Goal: Task Accomplishment & Management: Manage account settings

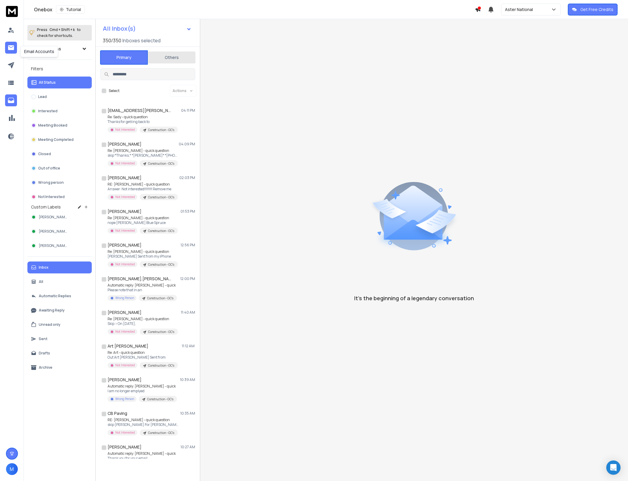
click at [15, 51] on icon at bounding box center [10, 47] width 7 height 7
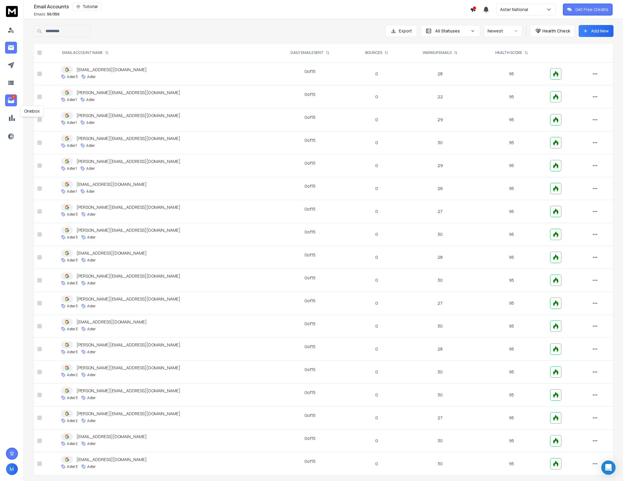
click at [13, 104] on icon at bounding box center [10, 100] width 7 height 7
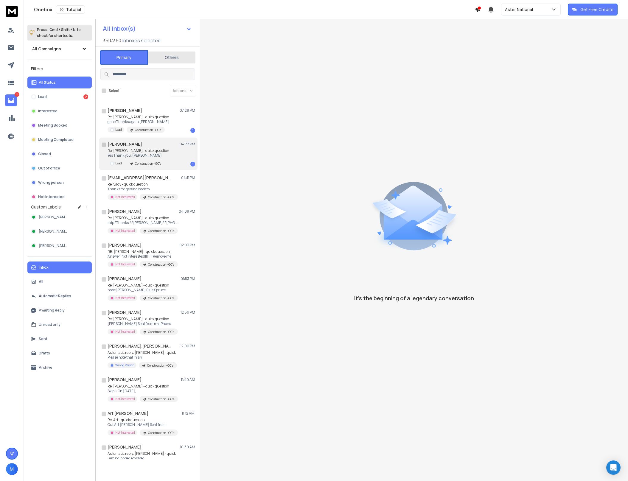
scroll to position [0, 0]
click at [169, 153] on p "Re: [PERSON_NAME] - quick question" at bounding box center [139, 150] width 62 height 5
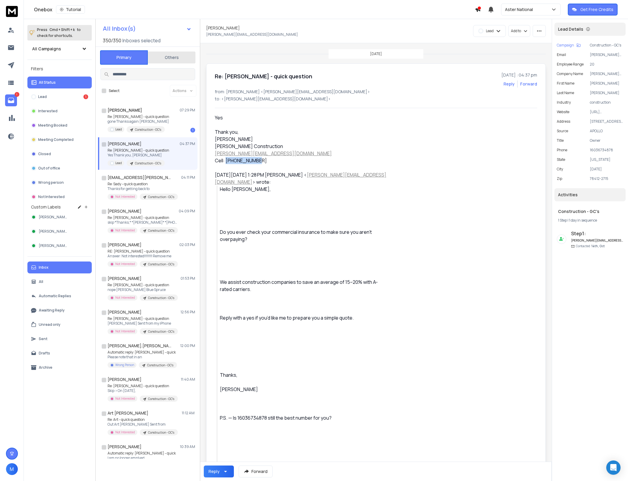
drag, startPoint x: 294, startPoint y: 180, endPoint x: 255, endPoint y: 183, distance: 39.1
click at [255, 164] on div "Cell: [PHONE_NUMBER]" at bounding box center [302, 160] width 174 height 7
copy div "[PHONE_NUMBER]"
click at [532, 35] on button "button" at bounding box center [538, 31] width 13 height 12
click at [433, 33] on div "Lead Add to" at bounding box center [462, 31] width 168 height 12
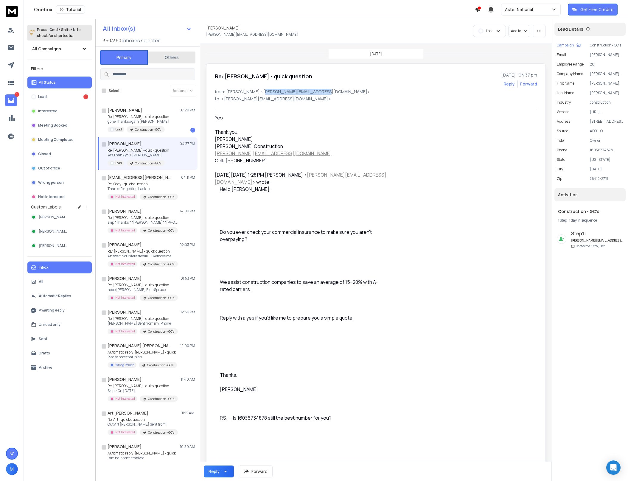
drag, startPoint x: 351, startPoint y: 101, endPoint x: 291, endPoint y: 105, distance: 59.9
click at [291, 95] on p "from: [PERSON_NAME] <[PERSON_NAME][EMAIL_ADDRESS][DOMAIN_NAME]>" at bounding box center [376, 92] width 322 height 6
copy p "[PERSON_NAME][EMAIL_ADDRESS][DOMAIN_NAME]"
drag, startPoint x: 280, startPoint y: 183, endPoint x: 255, endPoint y: 183, distance: 24.7
click at [255, 164] on div "Cell: [PHONE_NUMBER]" at bounding box center [302, 160] width 174 height 7
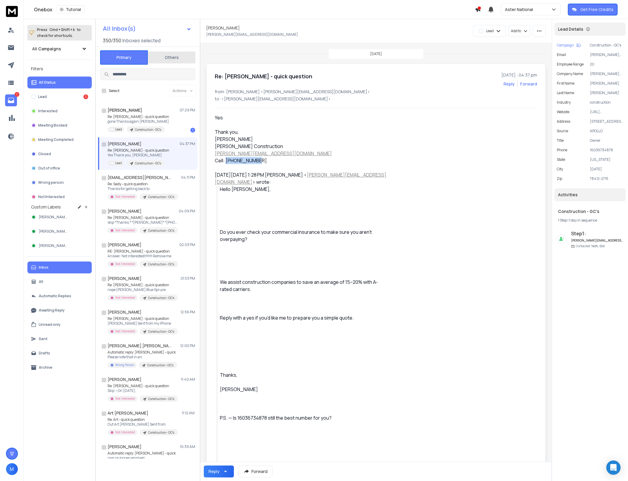
copy div "[PHONE_NUMBER]"
click at [178, 191] on p "Thanks for getting back to" at bounding box center [143, 188] width 70 height 5
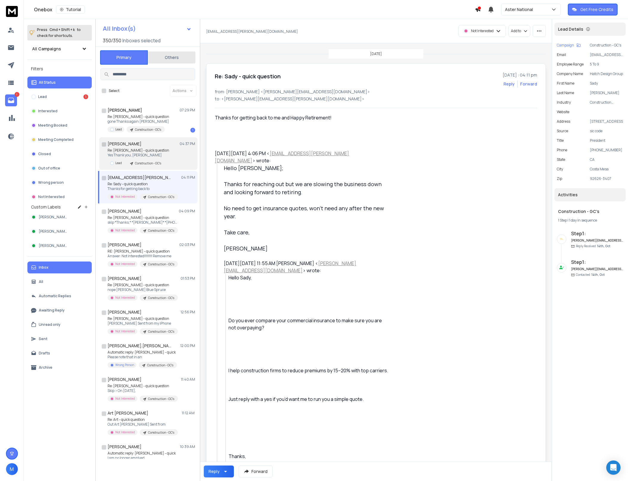
click at [169, 153] on p "Re: [PERSON_NAME] - quick question" at bounding box center [139, 150] width 62 height 5
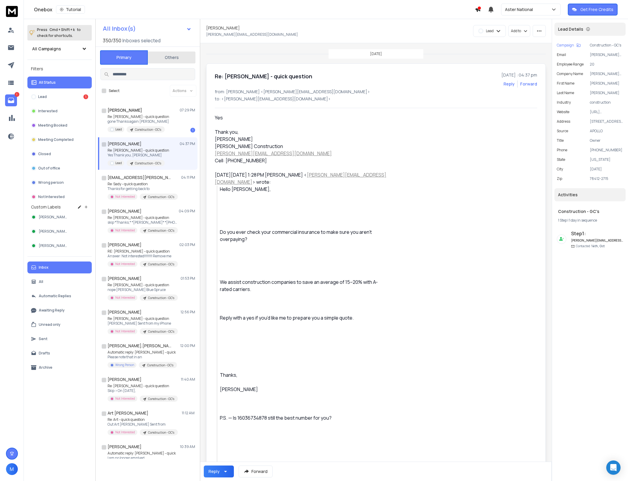
click at [496, 33] on icon at bounding box center [498, 31] width 5 height 5
click at [488, 128] on p "[PERSON_NAME]" at bounding box center [480, 125] width 34 height 6
click at [190, 133] on div "Re: [PERSON_NAME] - quick question gone Thanks again [PERSON_NAME] Lead Constru…" at bounding box center [152, 123] width 88 height 18
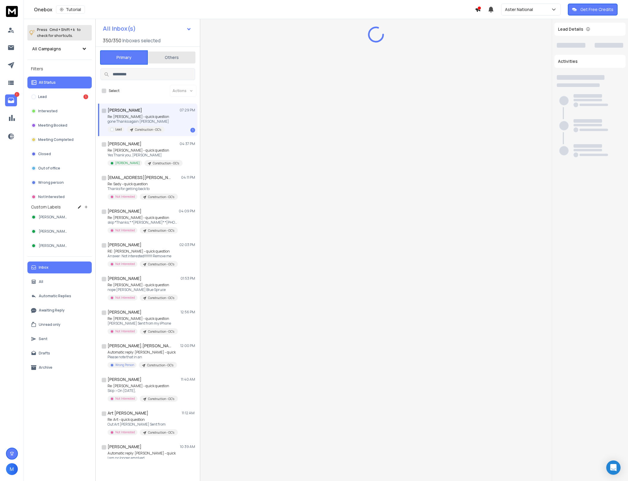
scroll to position [1, 0]
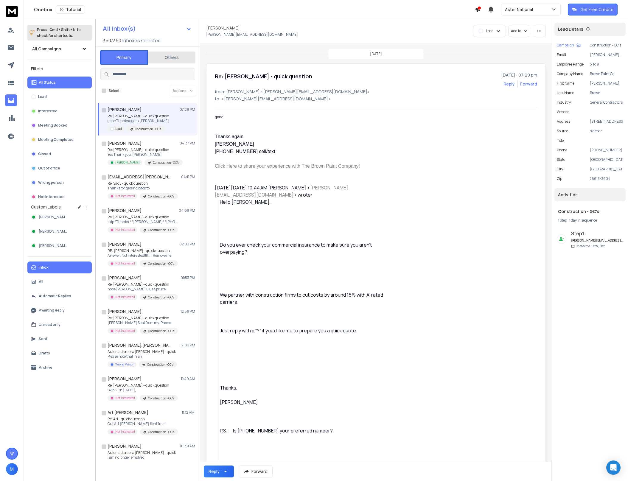
click at [476, 32] on div "Lead" at bounding box center [489, 30] width 32 height 11
click at [479, 119] on p "Not Interested" at bounding box center [478, 116] width 30 height 6
click at [12, 48] on icon at bounding box center [10, 47] width 7 height 7
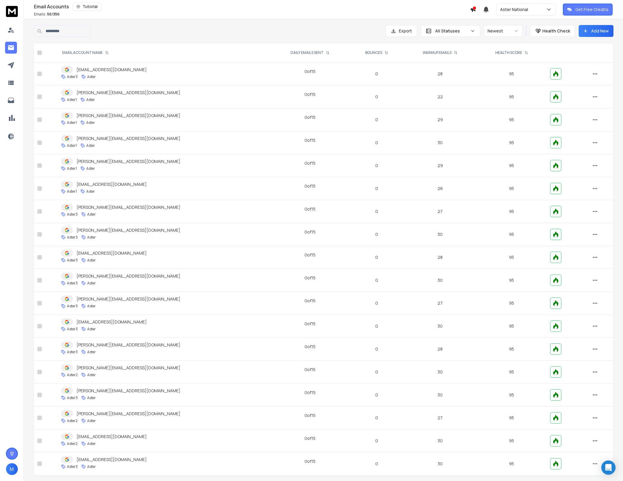
click at [457, 35] on div "All Statuses" at bounding box center [451, 31] width 60 height 12
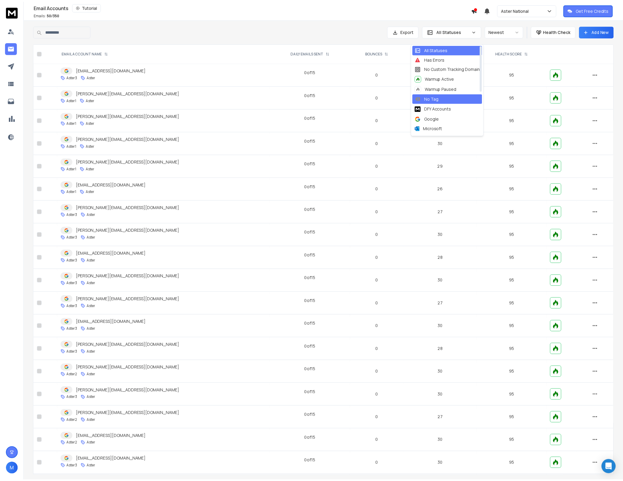
scroll to position [84, 0]
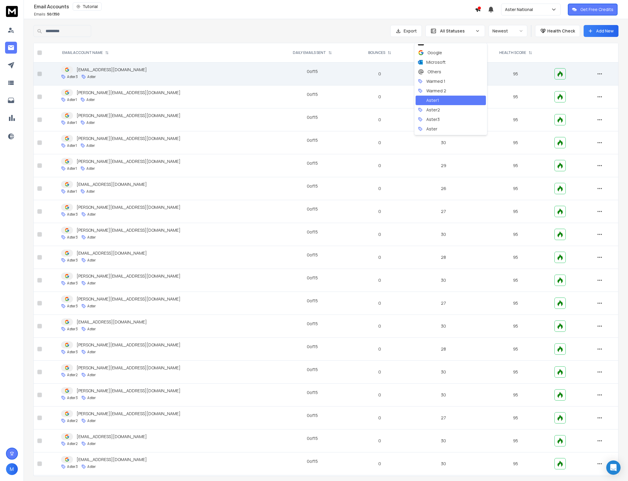
click at [213, 73] on div "[EMAIL_ADDRESS][DOMAIN_NAME]" at bounding box center [164, 69] width 207 height 7
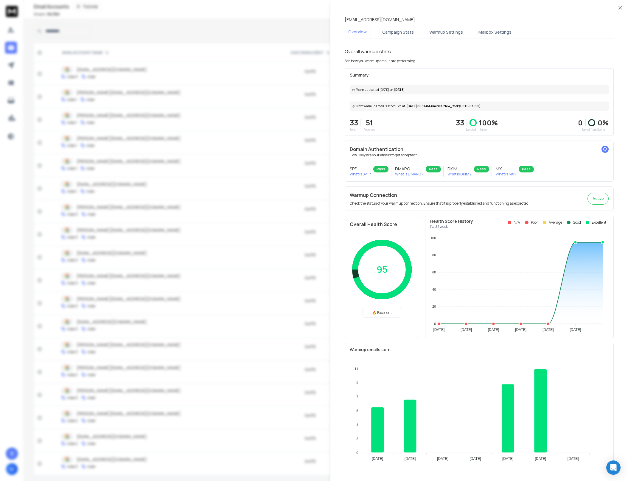
click at [464, 35] on button "Warmup Settings" at bounding box center [446, 32] width 41 height 13
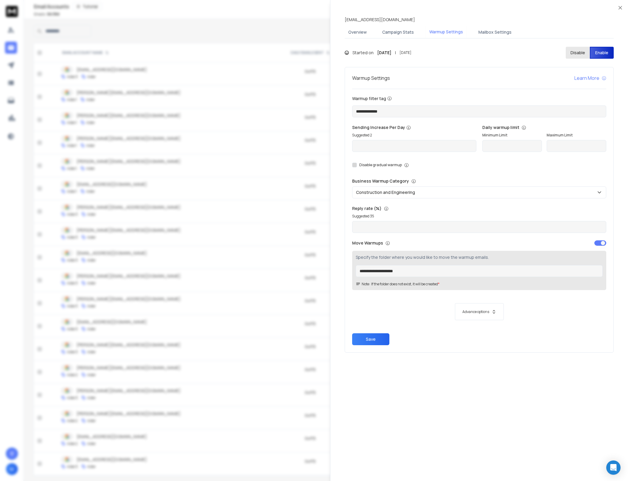
click at [412, 35] on button "Campaign Stats" at bounding box center [398, 32] width 39 height 13
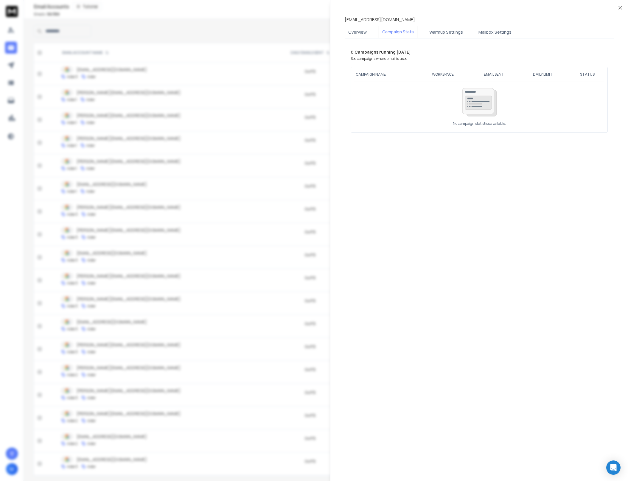
click at [515, 34] on button "Mailbox Settings" at bounding box center [495, 32] width 40 height 13
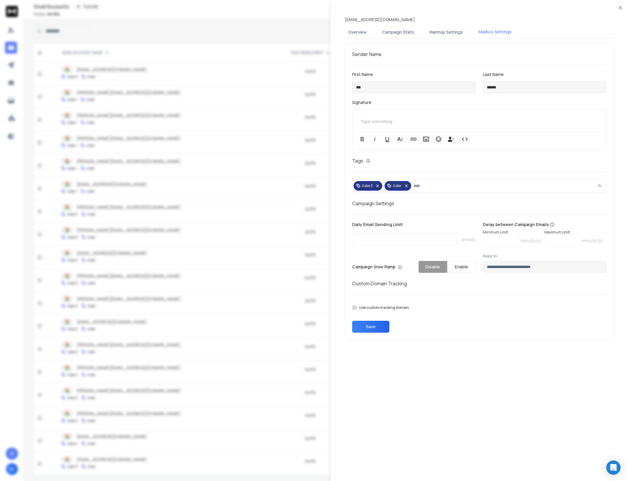
click at [368, 33] on button "Overview" at bounding box center [358, 32] width 26 height 13
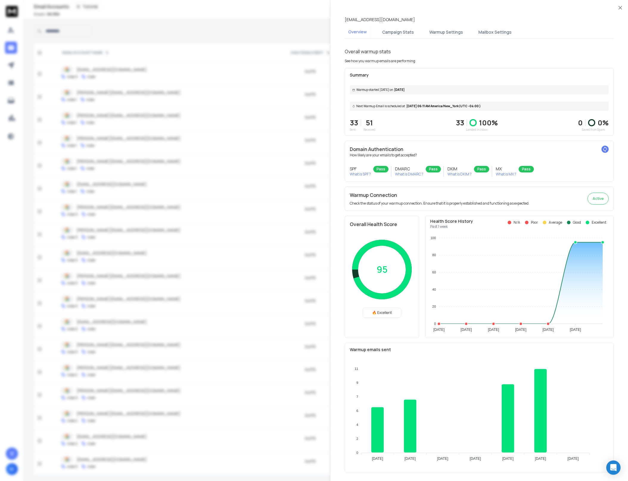
click at [621, 8] on div "Multi Select Table Sheet [EMAIL_ADDRESS][DOMAIN_NAME] Overview Campaign Stats W…" at bounding box center [479, 240] width 298 height 481
click at [619, 8] on icon "button" at bounding box center [620, 8] width 6 height 6
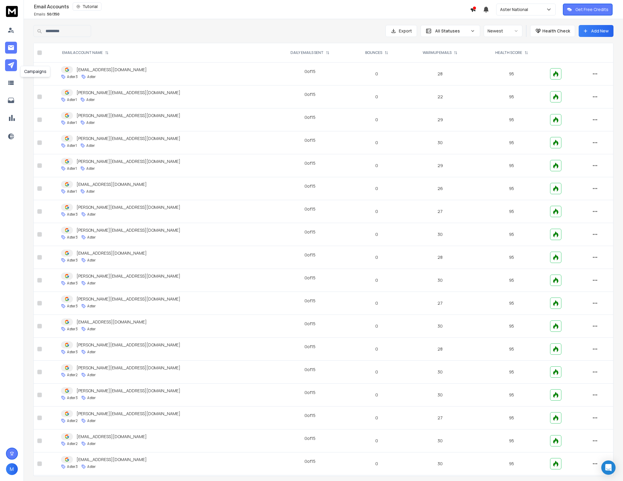
click at [15, 69] on icon at bounding box center [10, 65] width 7 height 7
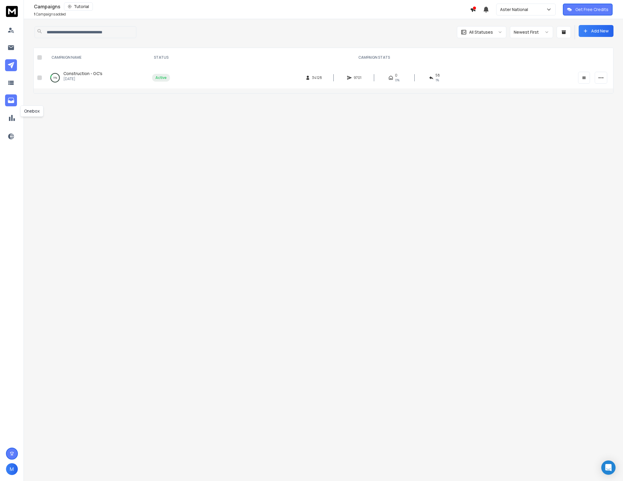
scroll to position [1, 0]
click at [15, 104] on icon at bounding box center [10, 100] width 7 height 7
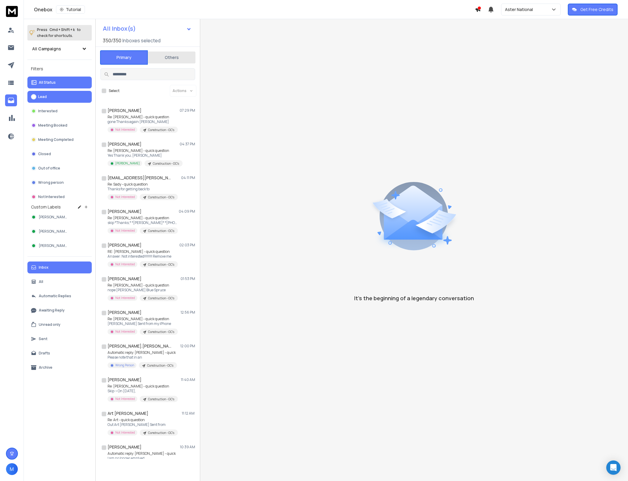
click at [63, 103] on button "Lead" at bounding box center [59, 97] width 64 height 12
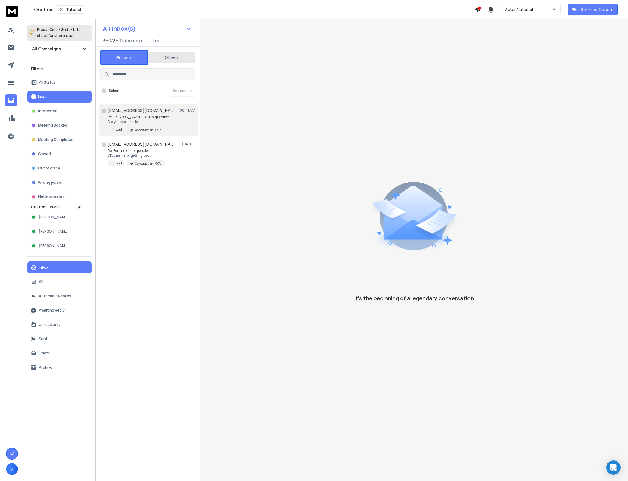
click at [195, 133] on div "Re: [PERSON_NAME] - quick question Did you want me to Lead Construction - GC's" at bounding box center [152, 124] width 88 height 18
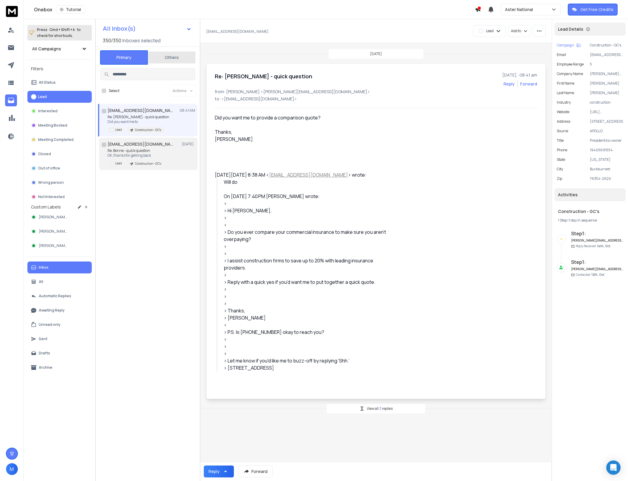
click at [195, 166] on div "Re: Bonne - quick question OK, thanks for getting back Lead Construction - GC's" at bounding box center [152, 157] width 88 height 18
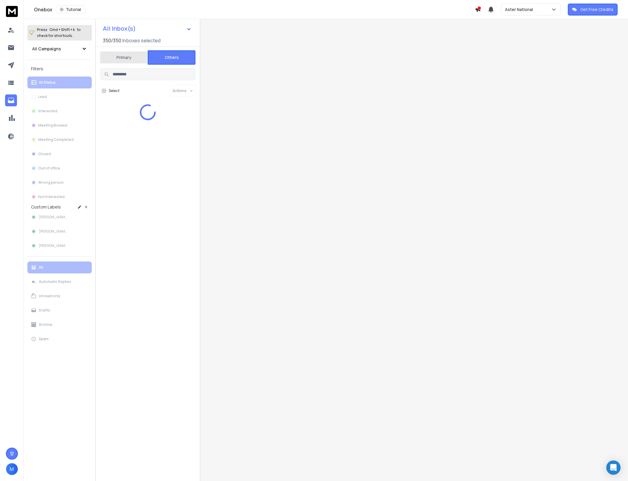
click at [195, 63] on button "Others" at bounding box center [172, 57] width 48 height 14
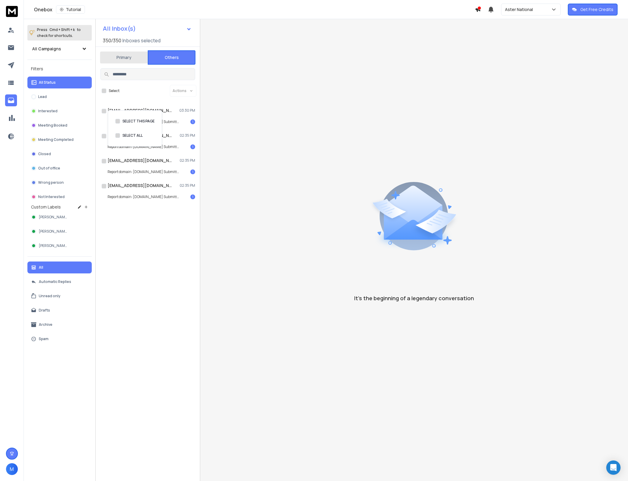
click at [120, 121] on button "SELECT THIS PAGE" at bounding box center [117, 121] width 5 height 5
click at [196, 97] on button "Actions" at bounding box center [183, 91] width 27 height 12
click at [200, 118] on div "Delete email" at bounding box center [195, 119] width 33 height 6
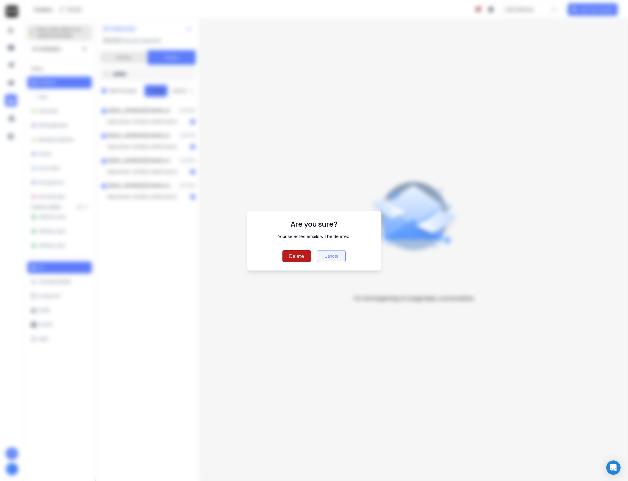
click at [297, 253] on button "Delete" at bounding box center [296, 256] width 29 height 12
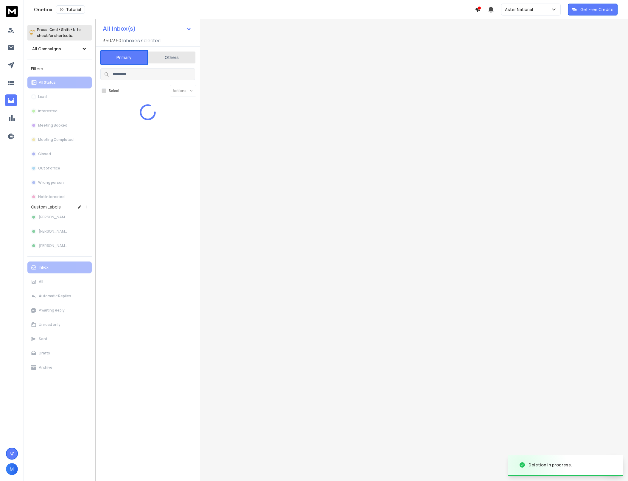
click at [136, 63] on button "Primary" at bounding box center [124, 57] width 48 height 14
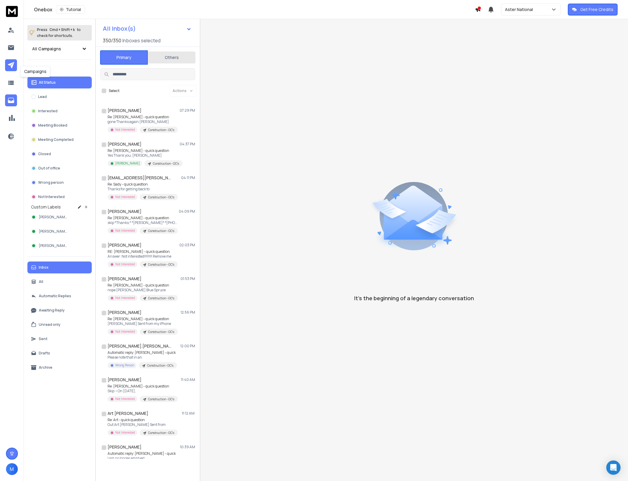
click at [16, 71] on link at bounding box center [11, 65] width 12 height 12
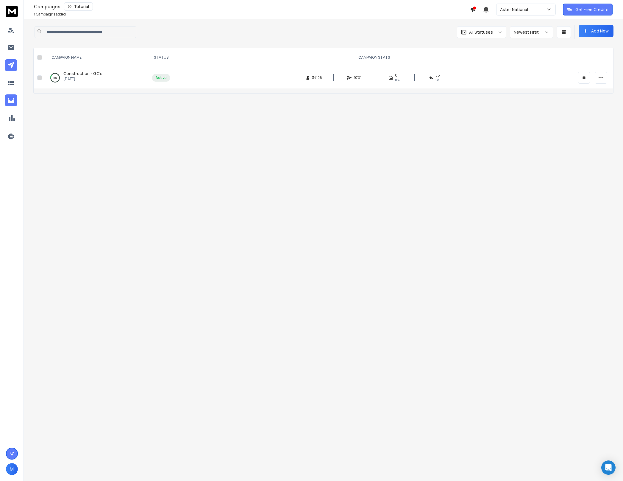
scroll to position [1, 0]
click at [14, 104] on icon at bounding box center [10, 100] width 7 height 7
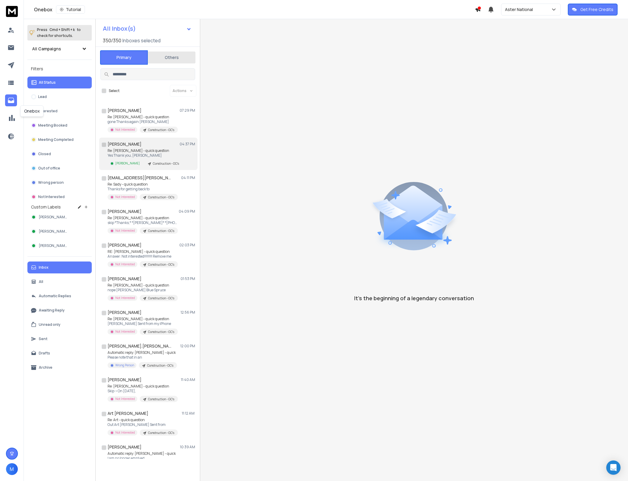
click at [179, 153] on p "Re: [PERSON_NAME] - quick question" at bounding box center [143, 150] width 71 height 5
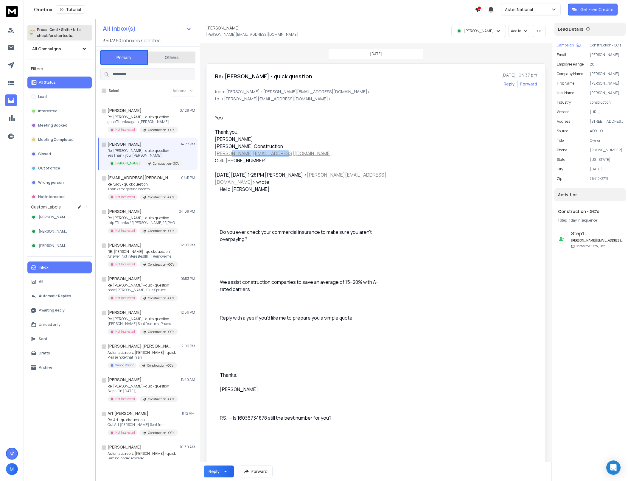
drag, startPoint x: 313, startPoint y: 173, endPoint x: 259, endPoint y: 175, distance: 54.3
click at [259, 157] on div "[PERSON_NAME][EMAIL_ADDRESS][DOMAIN_NAME]" at bounding box center [302, 153] width 174 height 7
click at [191, 64] on button "Others" at bounding box center [172, 57] width 48 height 13
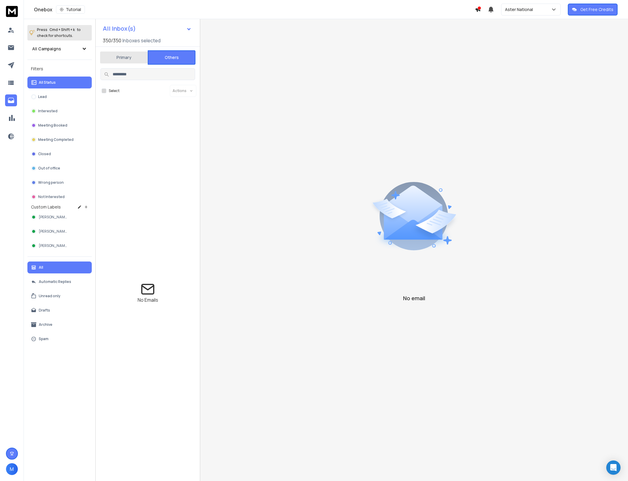
click at [135, 62] on button "Primary" at bounding box center [124, 57] width 48 height 13
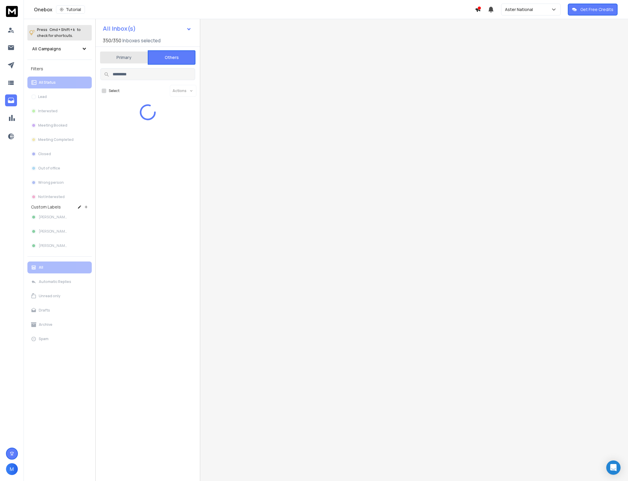
click at [195, 65] on button "Others" at bounding box center [172, 57] width 48 height 14
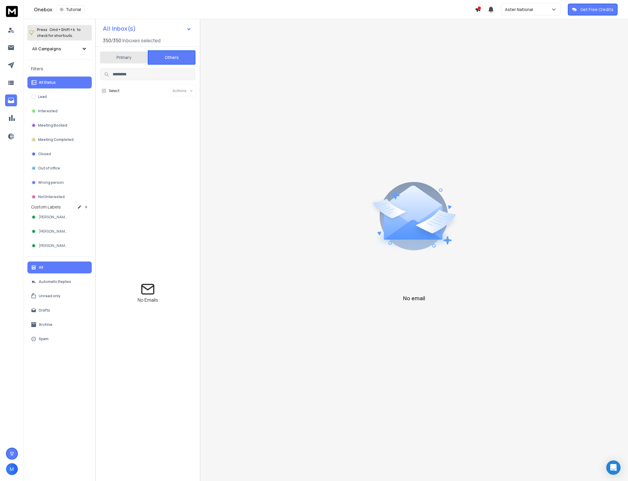
click at [148, 64] on button "Primary" at bounding box center [124, 57] width 48 height 13
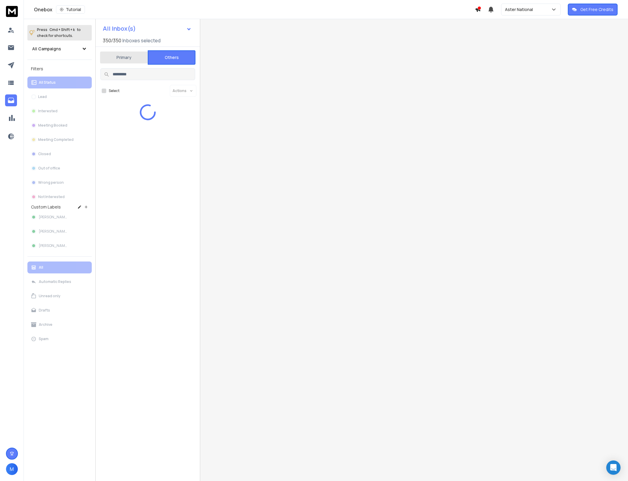
click at [195, 65] on button "Others" at bounding box center [172, 57] width 48 height 14
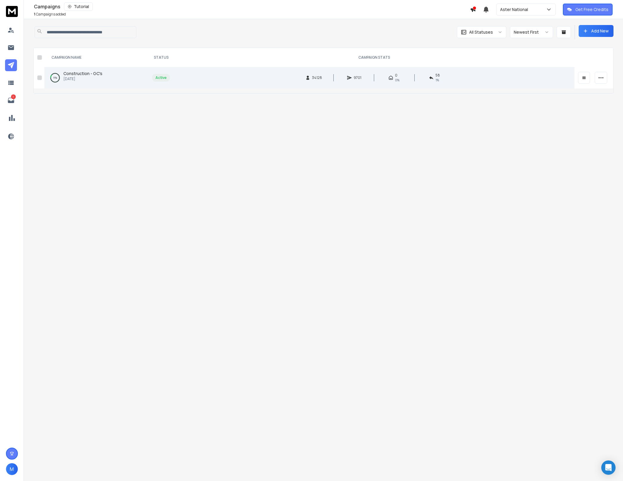
click at [102, 81] on p "8 days ago" at bounding box center [82, 79] width 39 height 5
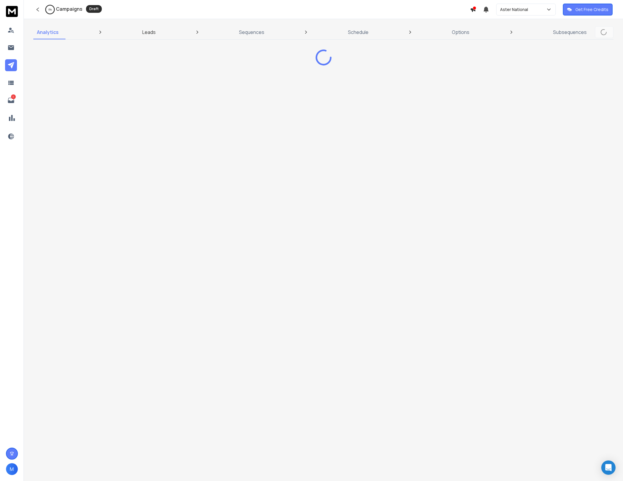
click at [152, 35] on p "Leads" at bounding box center [148, 32] width 13 height 7
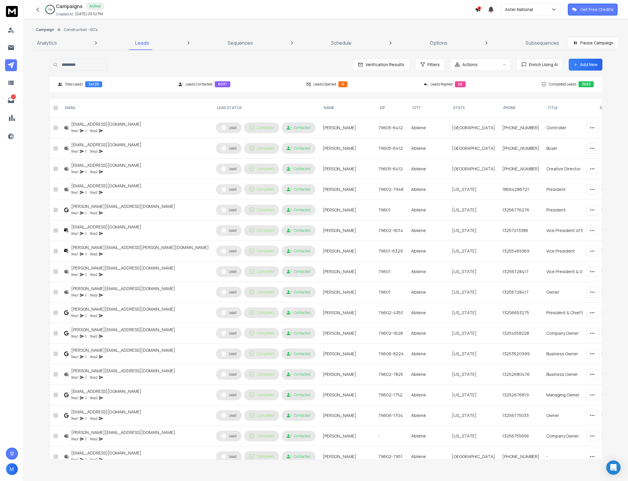
click at [68, 71] on input at bounding box center [78, 65] width 58 height 12
type input "**********"
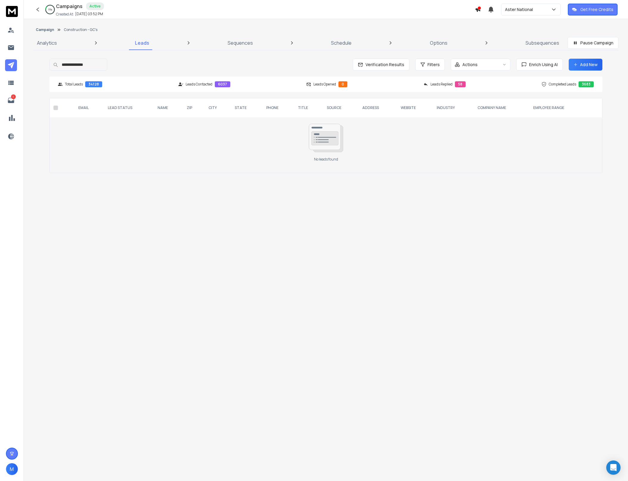
click at [74, 71] on input "**********" at bounding box center [78, 65] width 58 height 12
paste input "**********"
type input "**********"
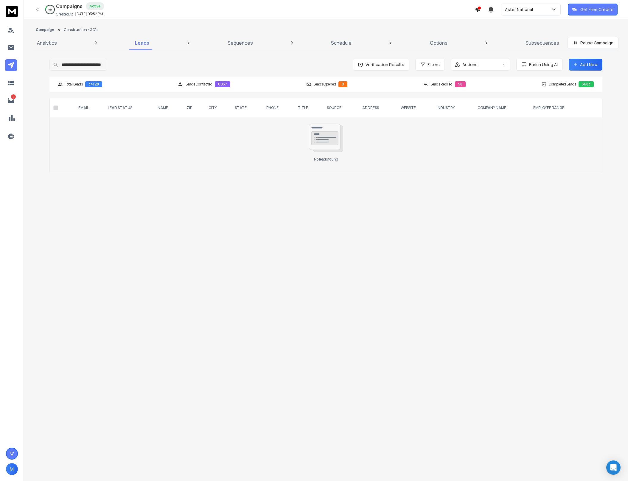
scroll to position [0, 8]
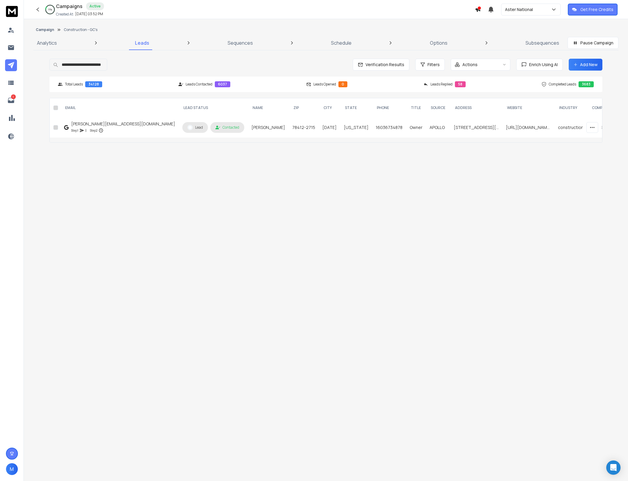
click at [94, 127] on div "[PERSON_NAME][EMAIL_ADDRESS][DOMAIN_NAME]" at bounding box center [123, 124] width 104 height 6
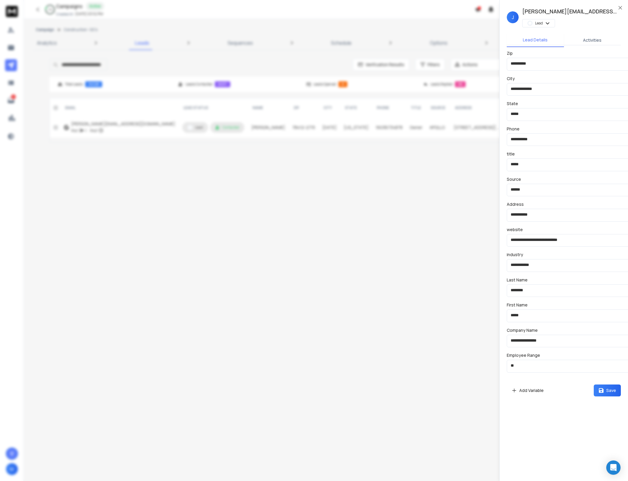
click at [516, 146] on textarea "**********" at bounding box center [571, 139] width 128 height 13
paste textarea "*"
type textarea "**********"
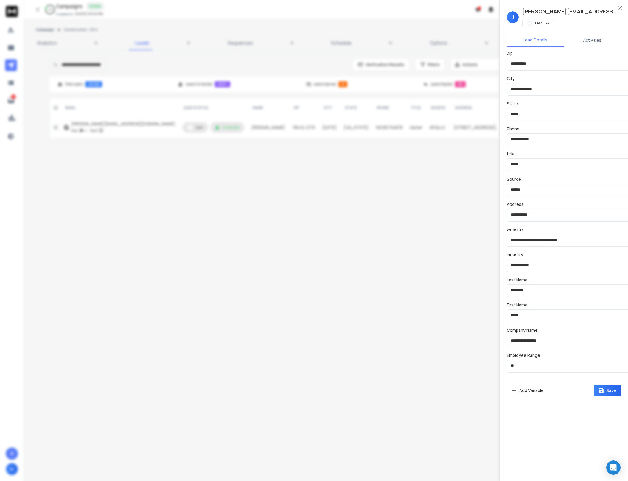
click at [609, 396] on button "Save" at bounding box center [607, 390] width 27 height 12
